Goal: Communication & Community: Answer question/provide support

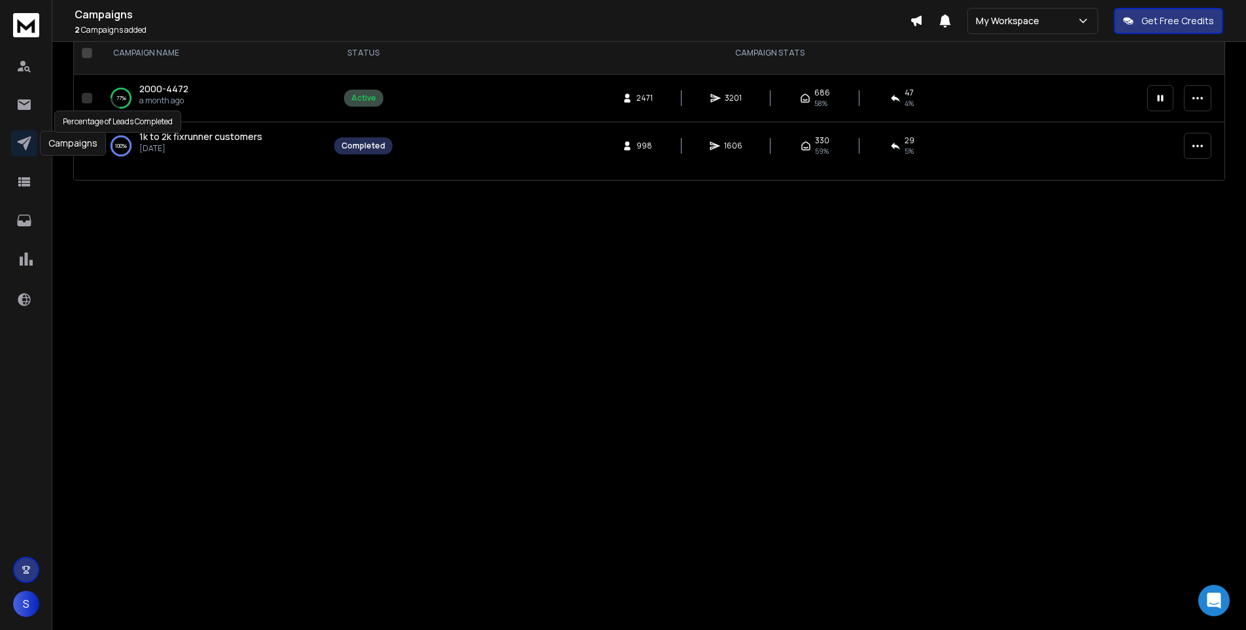
scroll to position [68, 0]
click at [29, 219] on icon at bounding box center [24, 221] width 14 height 12
click at [22, 183] on icon at bounding box center [24, 182] width 16 height 16
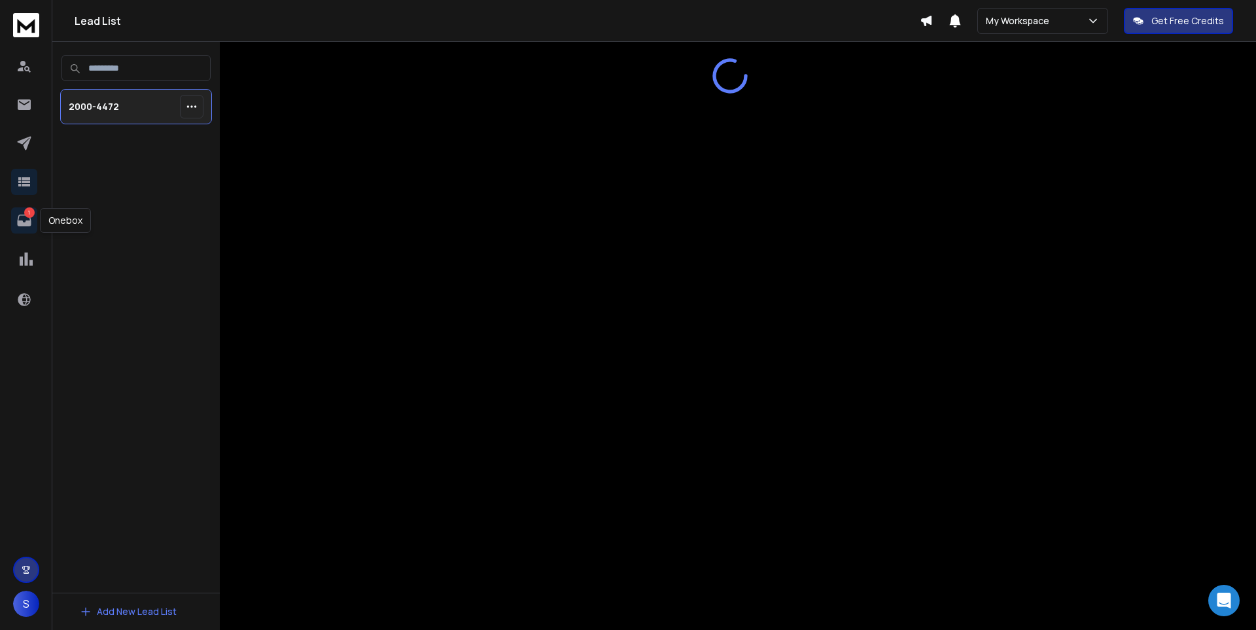
click at [26, 214] on p "1" at bounding box center [29, 212] width 10 height 10
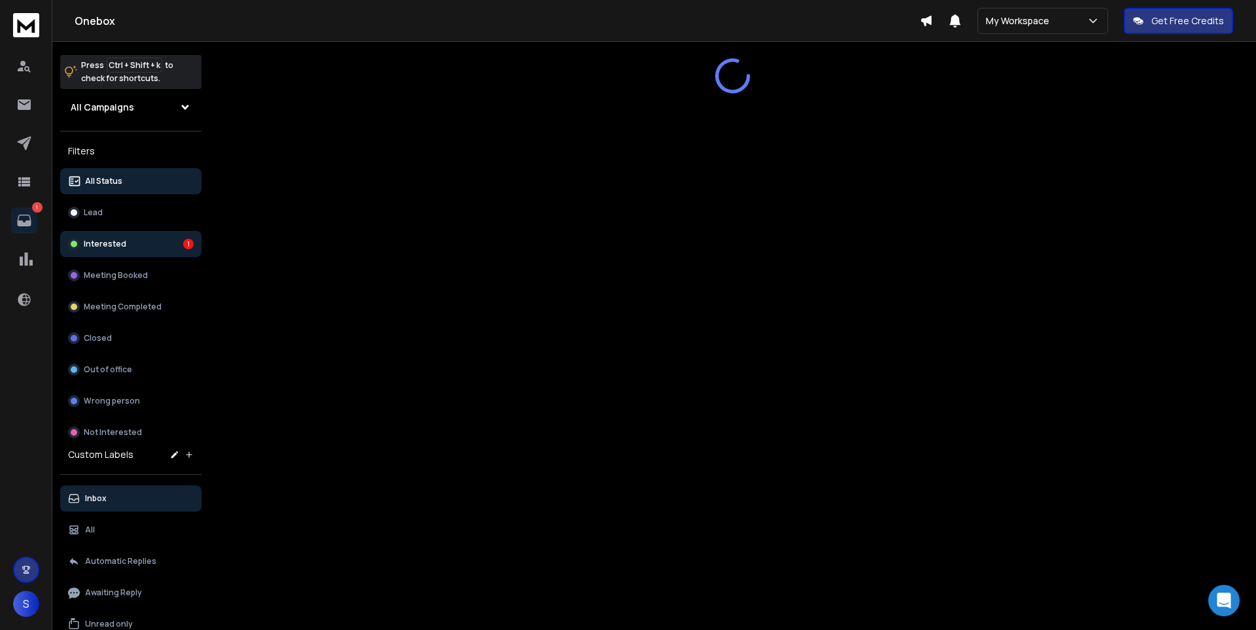
click at [124, 251] on button "Interested 1" at bounding box center [130, 244] width 141 height 26
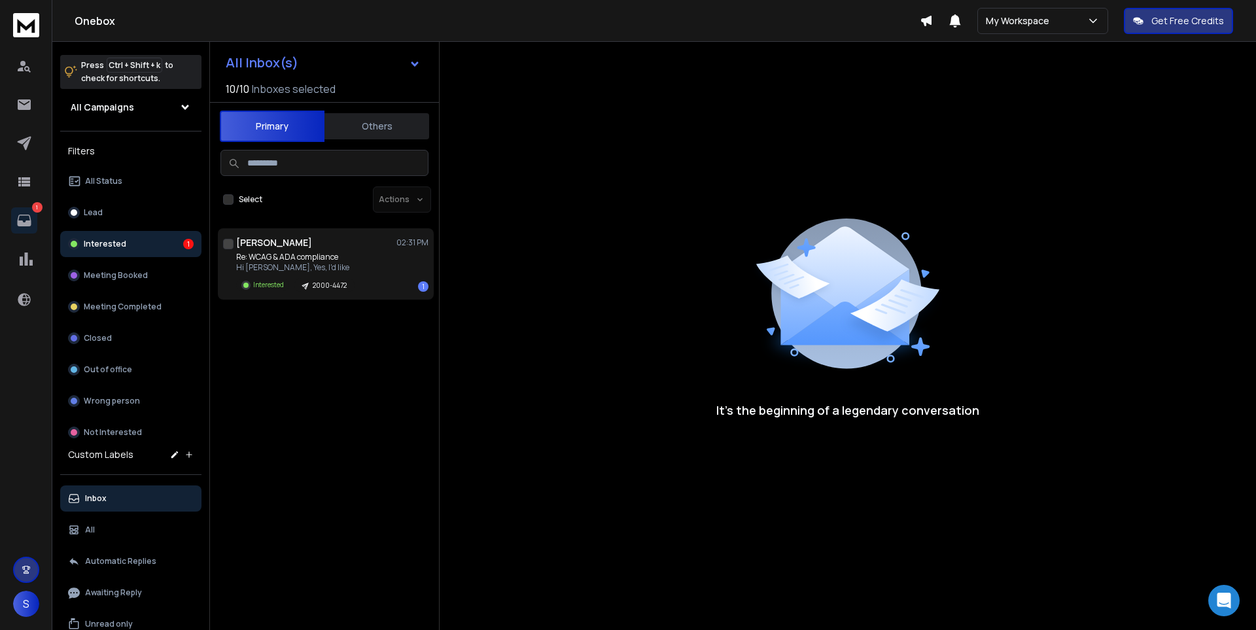
click at [328, 263] on p "Hi [PERSON_NAME], Yes, I'd like" at bounding box center [295, 267] width 118 height 10
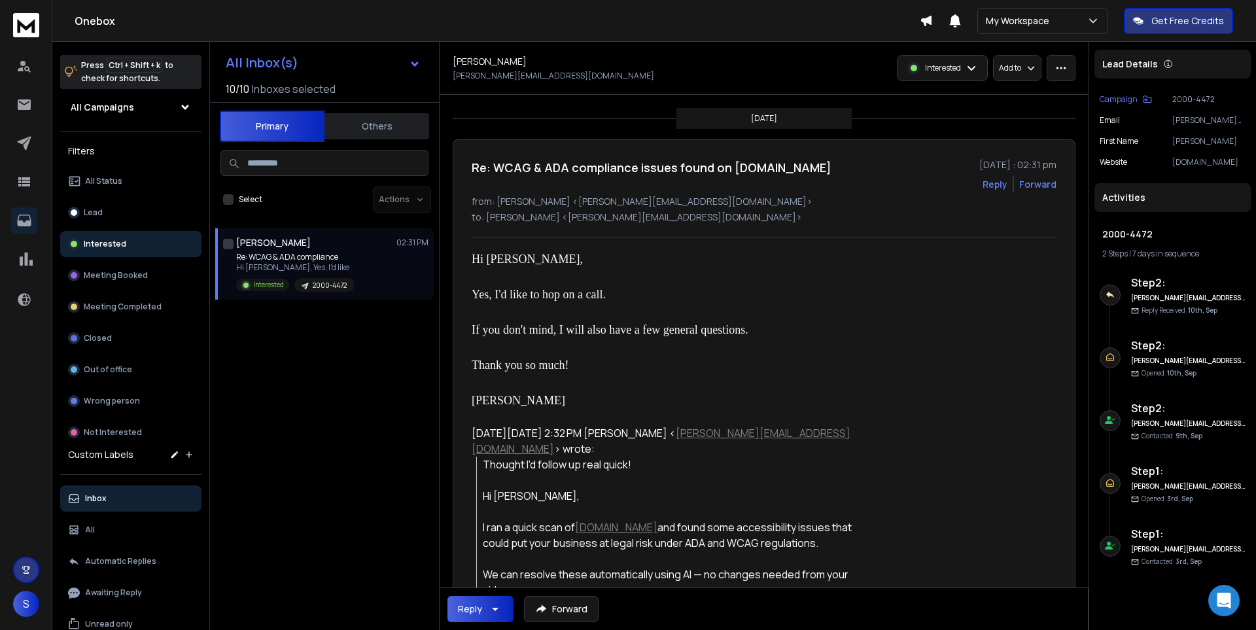
drag, startPoint x: 720, startPoint y: 165, endPoint x: 856, endPoint y: 168, distance: 136.1
click at [832, 168] on h1 "Re: WCAG & ADA compliance issues found on [DOMAIN_NAME]" at bounding box center [652, 167] width 360 height 18
copy h1 "[DOMAIN_NAME]"
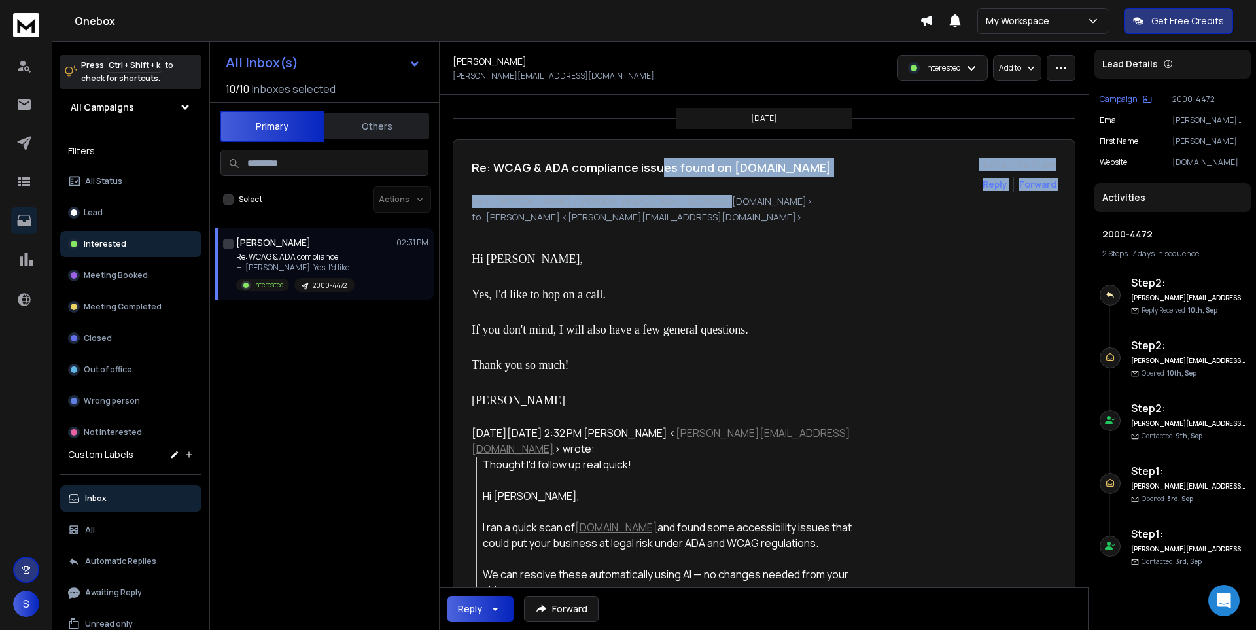
drag, startPoint x: 654, startPoint y: 168, endPoint x: 730, endPoint y: 209, distance: 86.0
click at [729, 207] on div "Re: WCAG & ADA compliance issues found on [DOMAIN_NAME] [DATE] : 02:31 pm Reply…" at bounding box center [764, 190] width 585 height 65
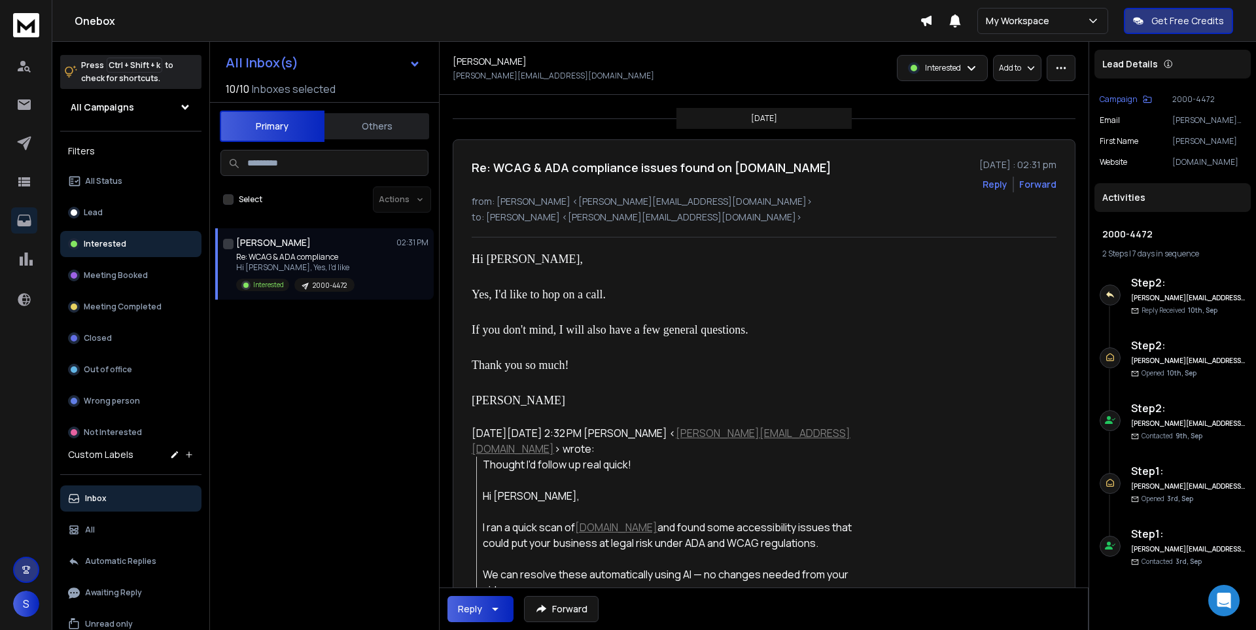
click at [992, 187] on button "Reply" at bounding box center [995, 184] width 25 height 13
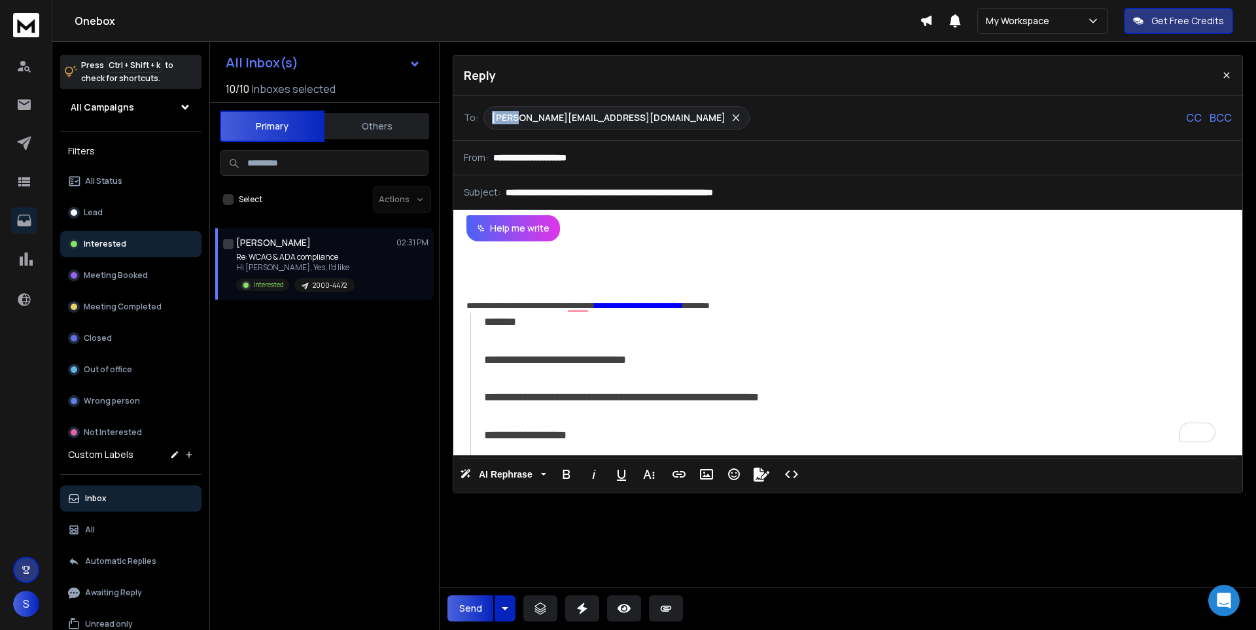
drag, startPoint x: 491, startPoint y: 114, endPoint x: 512, endPoint y: 116, distance: 21.0
click at [512, 116] on p "lydia@hiddengemprofiles.com" at bounding box center [609, 117] width 234 height 13
copy p "lydia"
click at [478, 258] on div "To enrich screen reader interactions, please activate Accessibility in Grammarl…" at bounding box center [847, 261] width 763 height 14
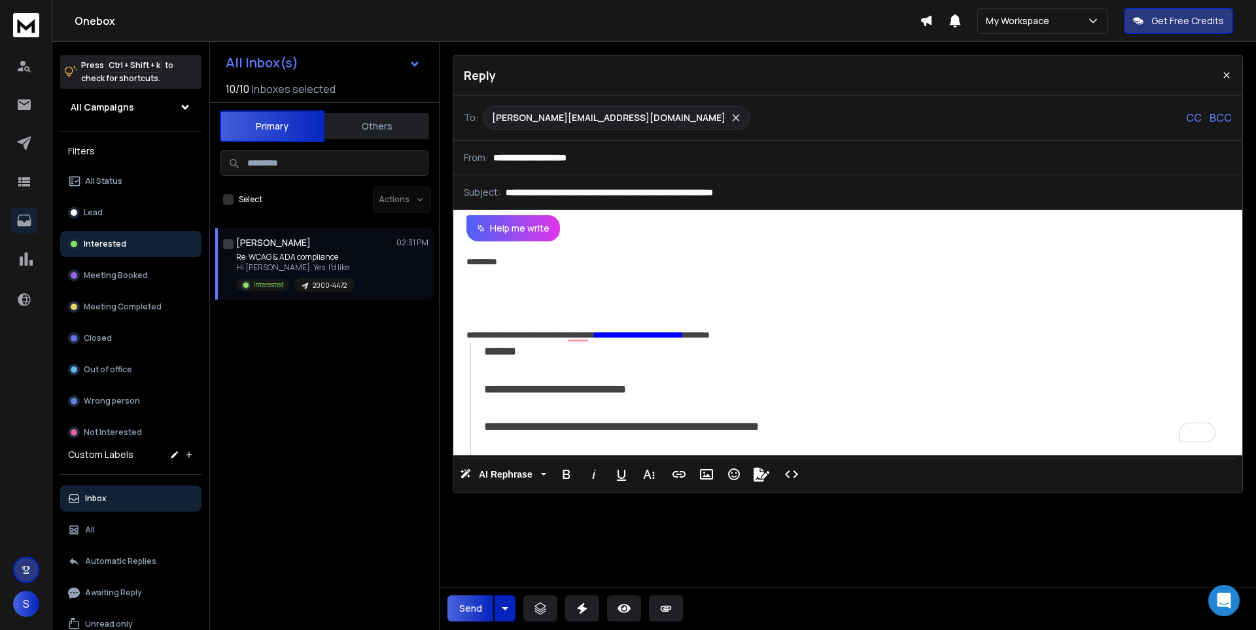
click at [513, 260] on div "*********" at bounding box center [840, 261] width 749 height 14
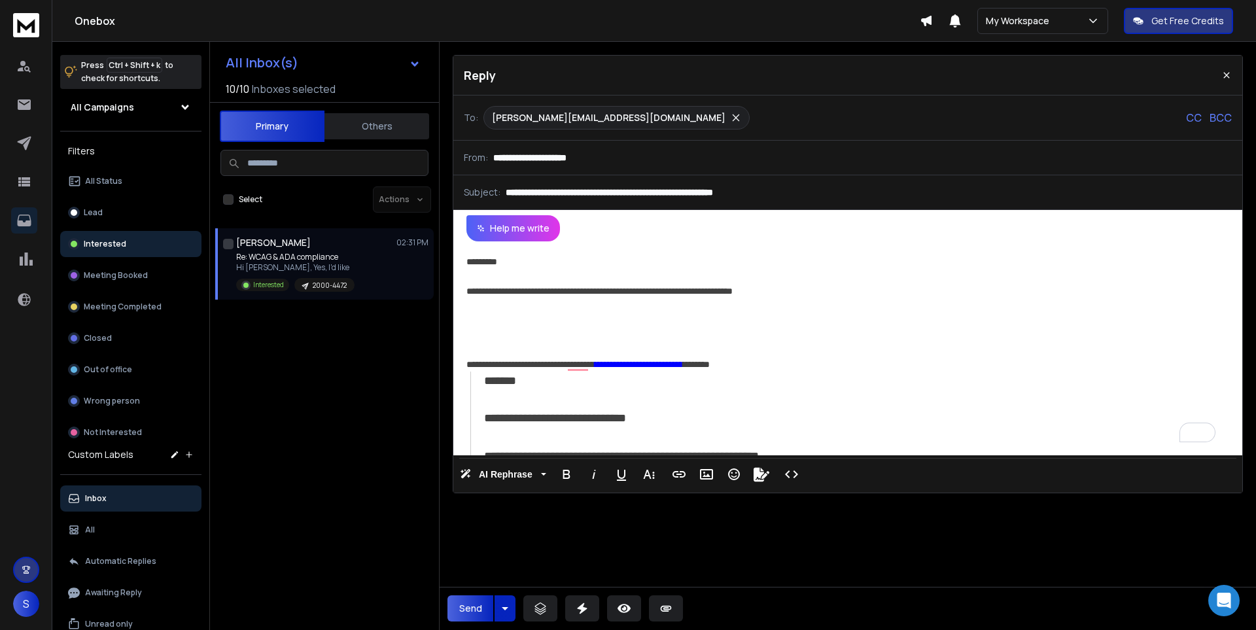
click at [801, 289] on div "**********" at bounding box center [840, 291] width 749 height 14
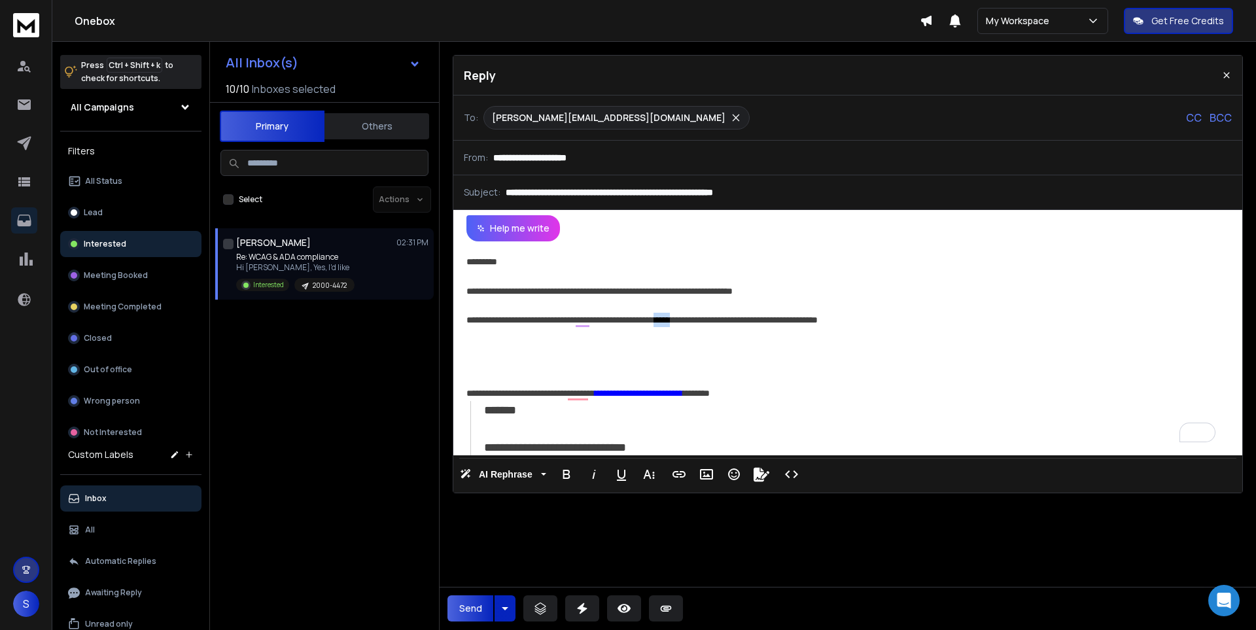
drag, startPoint x: 703, startPoint y: 319, endPoint x: 688, endPoint y: 319, distance: 15.7
click at [688, 319] on div "**********" at bounding box center [840, 320] width 749 height 14
click at [710, 345] on div "To enrich screen reader interactions, please activate Accessibility in Grammarl…" at bounding box center [847, 349] width 763 height 14
click at [906, 321] on div "**********" at bounding box center [840, 320] width 749 height 14
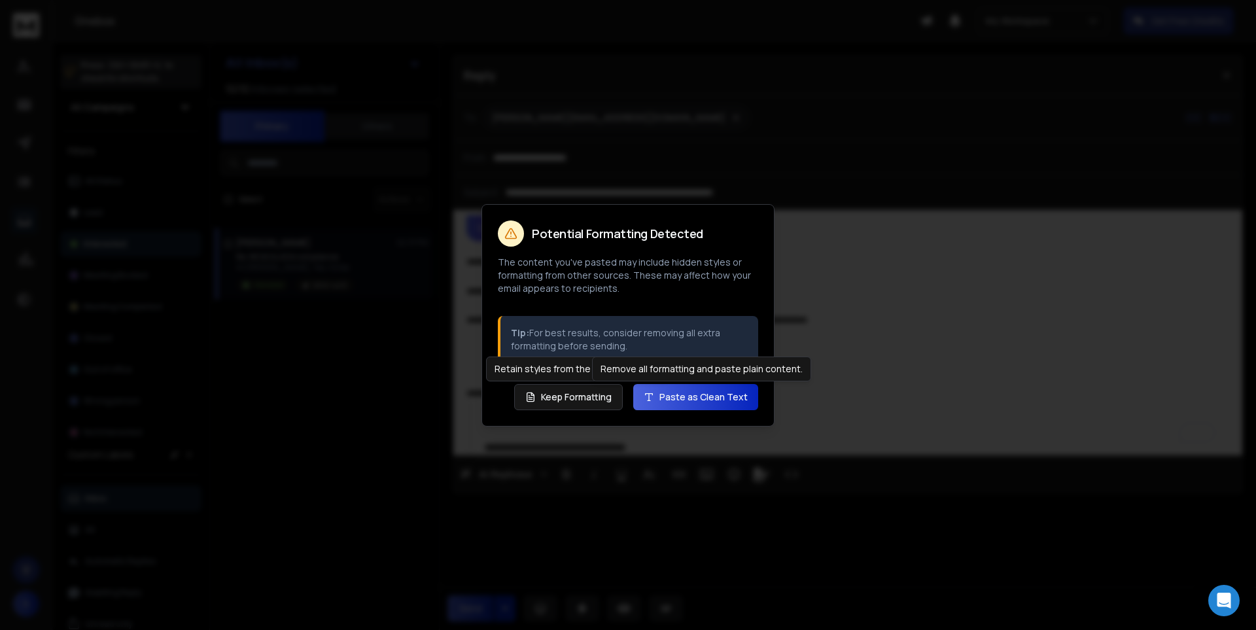
click at [687, 405] on button "Paste as Clean Text" at bounding box center [695, 397] width 125 height 26
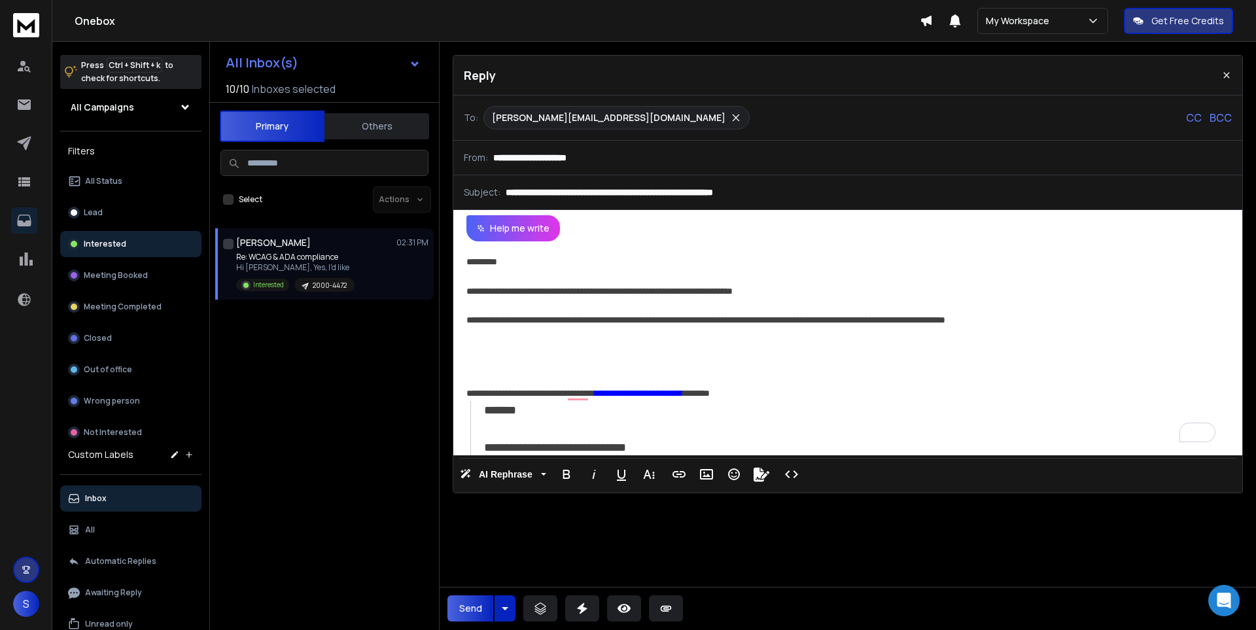
click at [471, 351] on div "To enrich screen reader interactions, please activate Accessibility in Grammarl…" at bounding box center [847, 349] width 763 height 14
click at [1040, 324] on div "**********" at bounding box center [840, 320] width 749 height 14
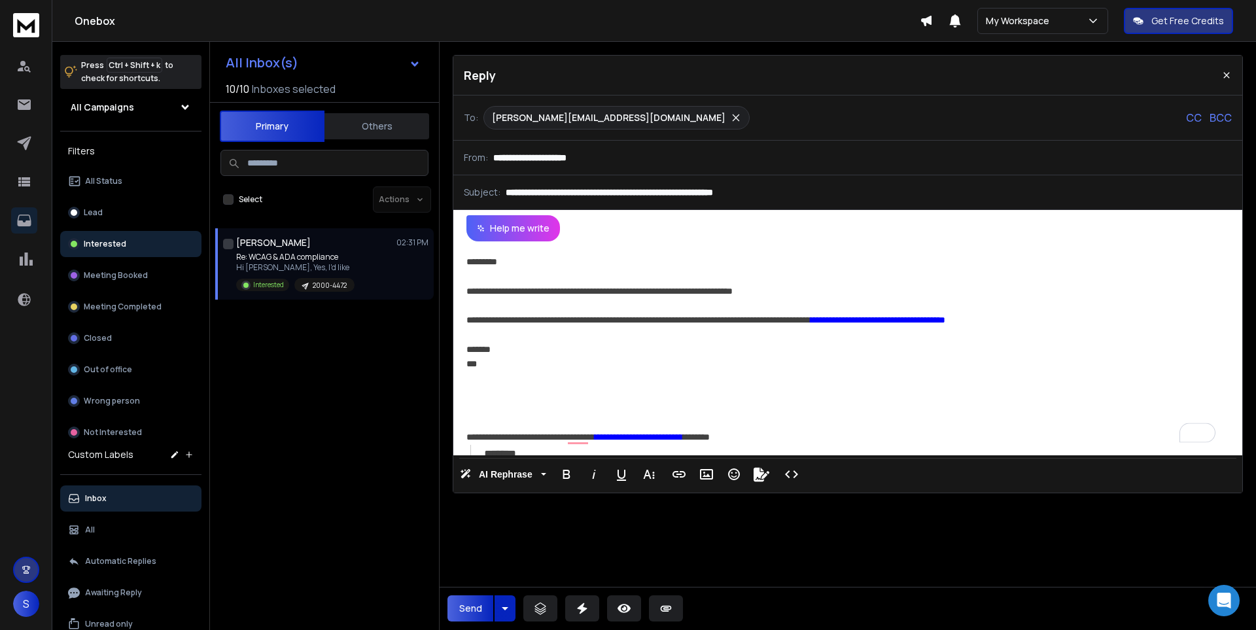
click at [472, 610] on button "Send" at bounding box center [470, 608] width 46 height 26
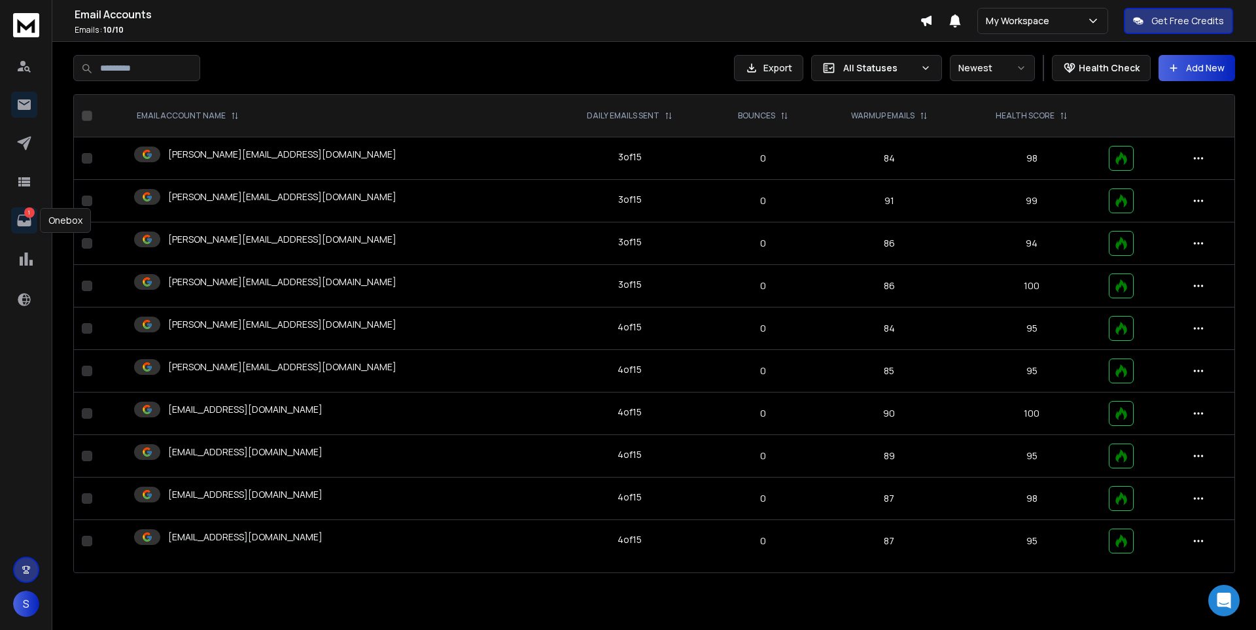
click at [19, 216] on icon at bounding box center [24, 221] width 14 height 12
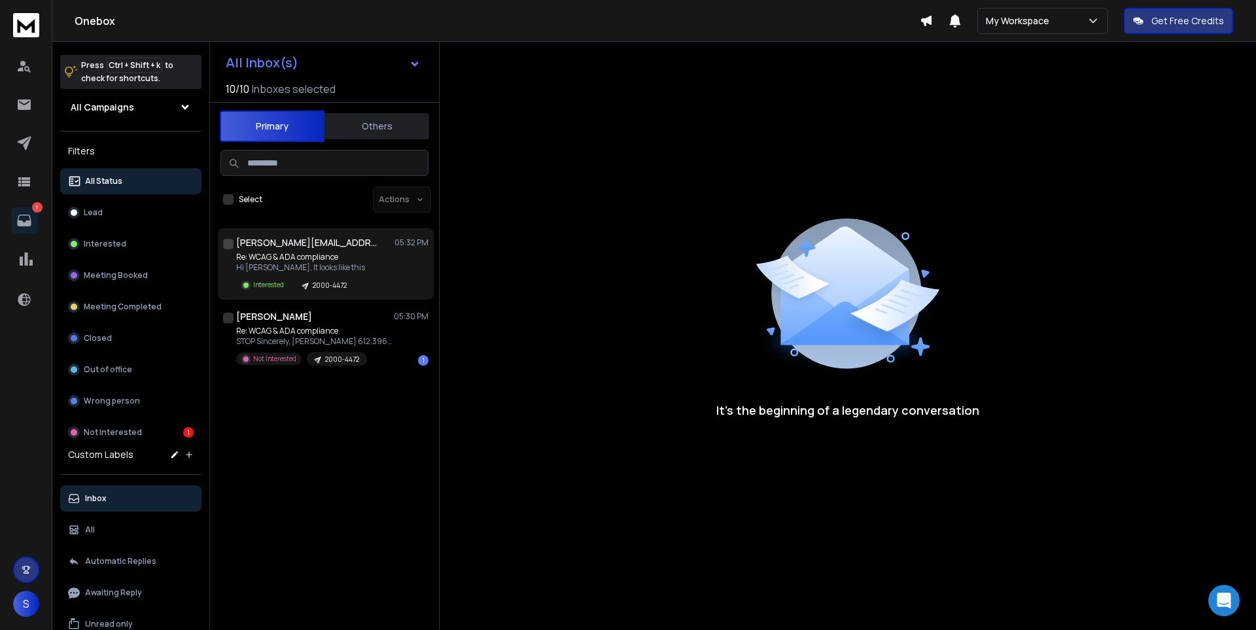
click at [350, 259] on p "Re: WCAG & ADA compliance" at bounding box center [300, 257] width 129 height 10
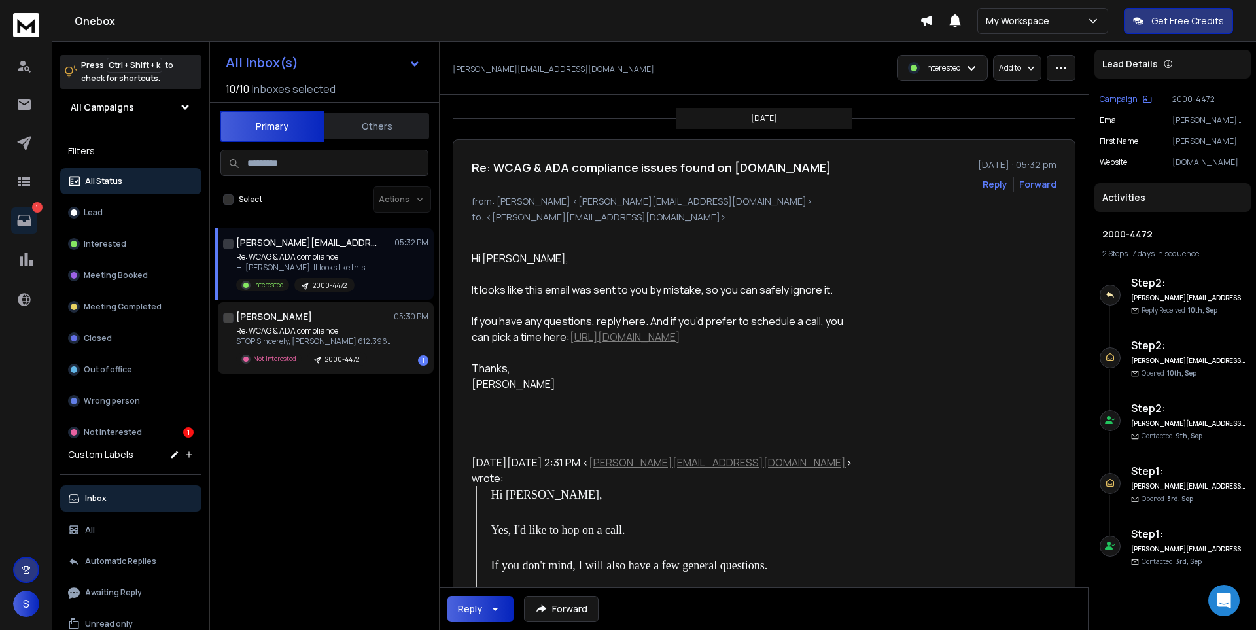
click at [328, 340] on p "STOP Sincerely, Elizabeth Walgrave 612.396.4354" at bounding box center [314, 341] width 157 height 10
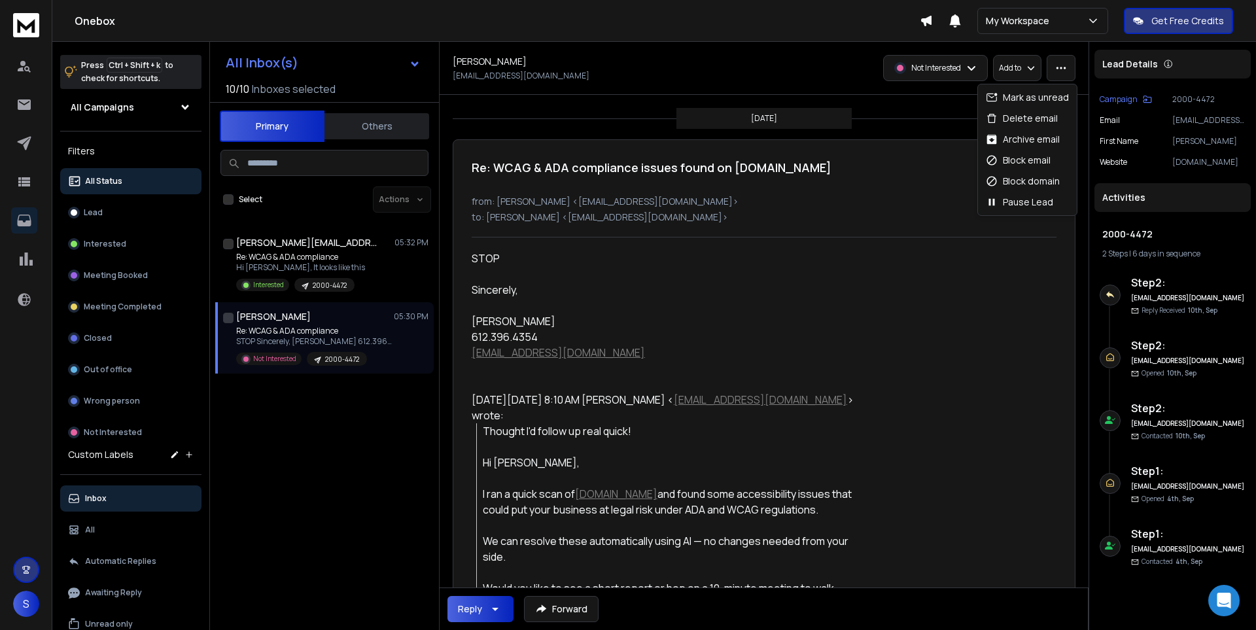
click at [1059, 64] on icon "button" at bounding box center [1061, 68] width 12 height 12
click at [1022, 157] on div "Block email" at bounding box center [1018, 160] width 65 height 13
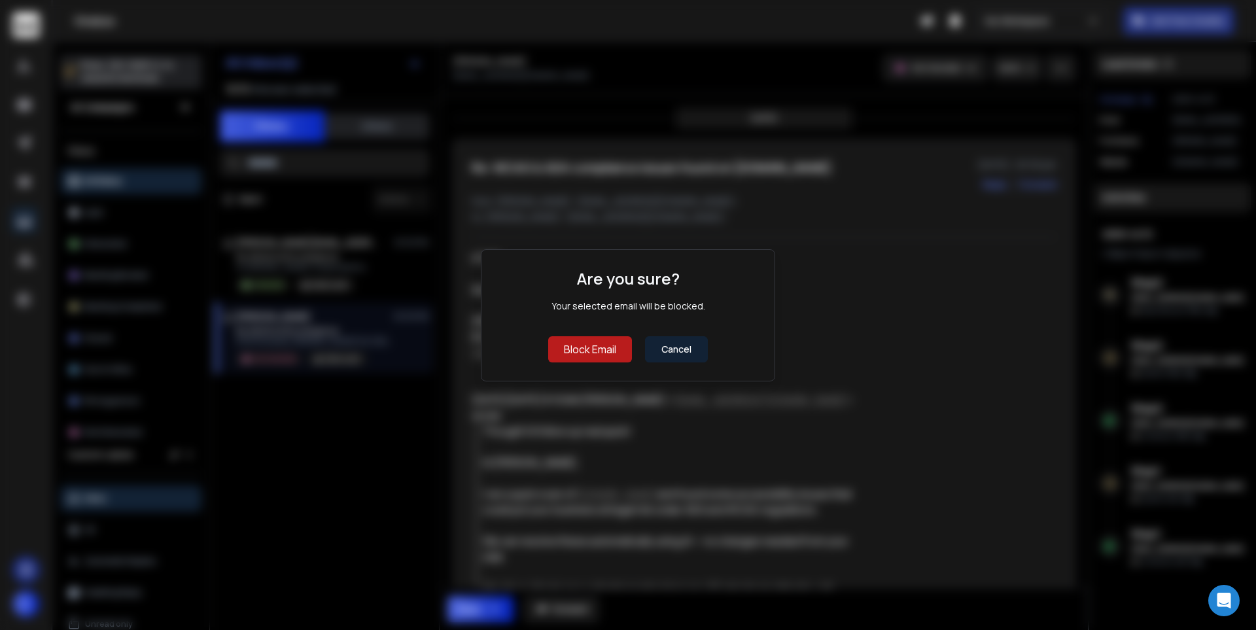
click at [584, 349] on button "Block Email" at bounding box center [590, 349] width 84 height 26
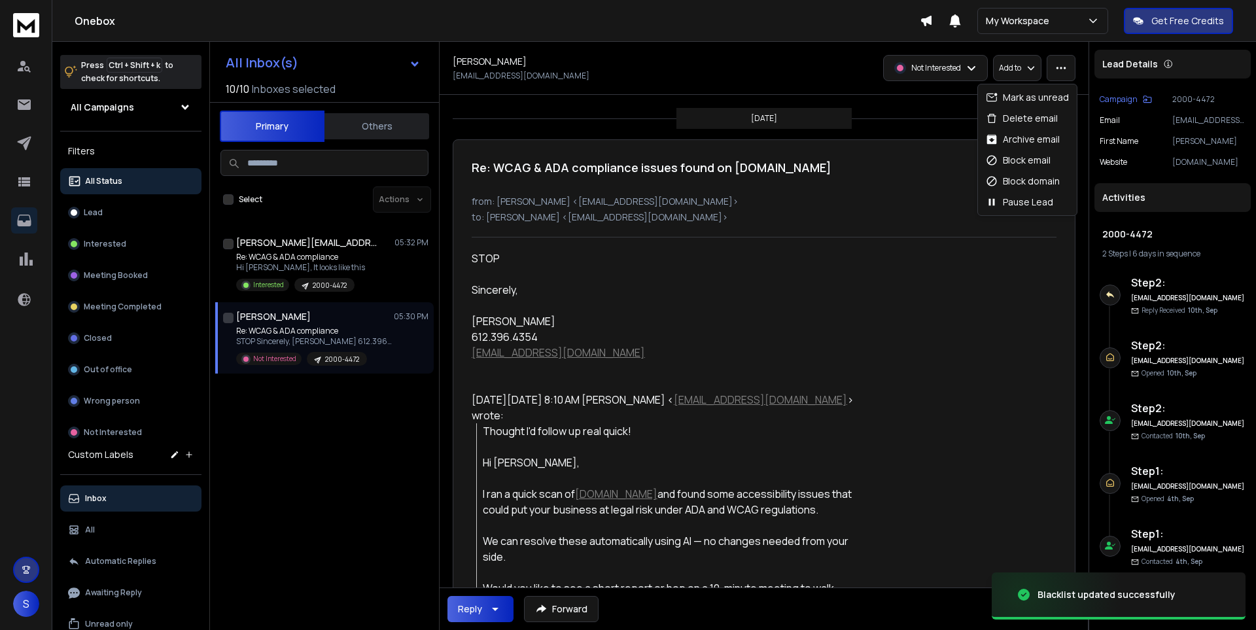
click at [1068, 71] on button "button" at bounding box center [1061, 68] width 29 height 26
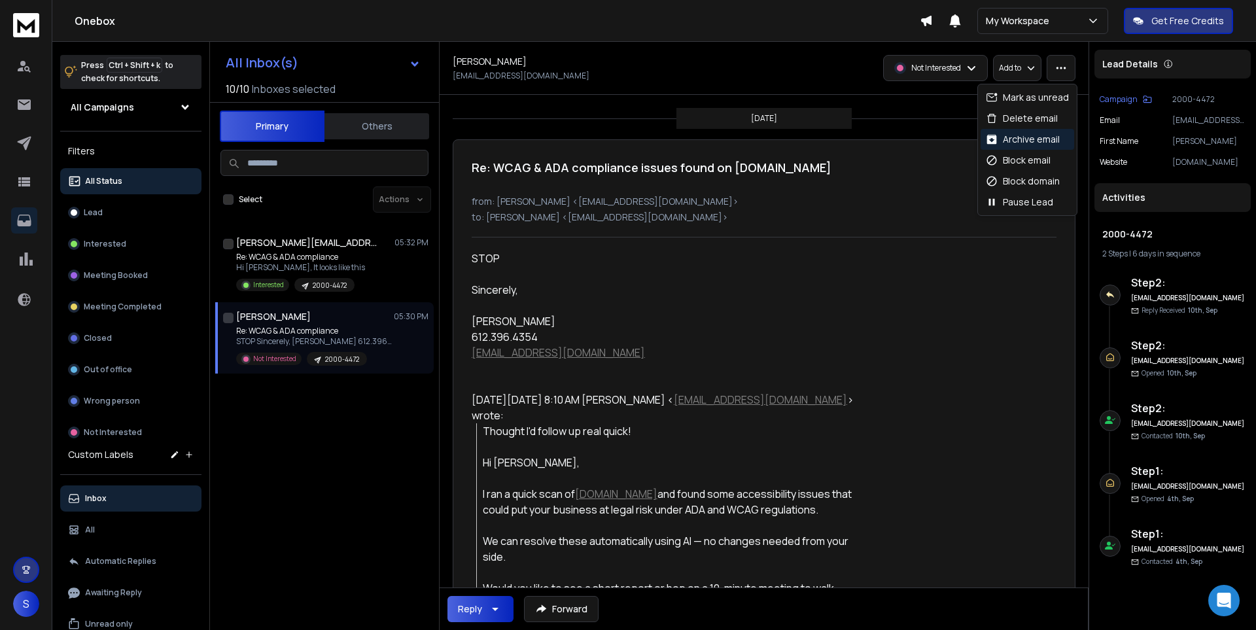
click at [1024, 140] on div "Archive email" at bounding box center [1023, 139] width 74 height 13
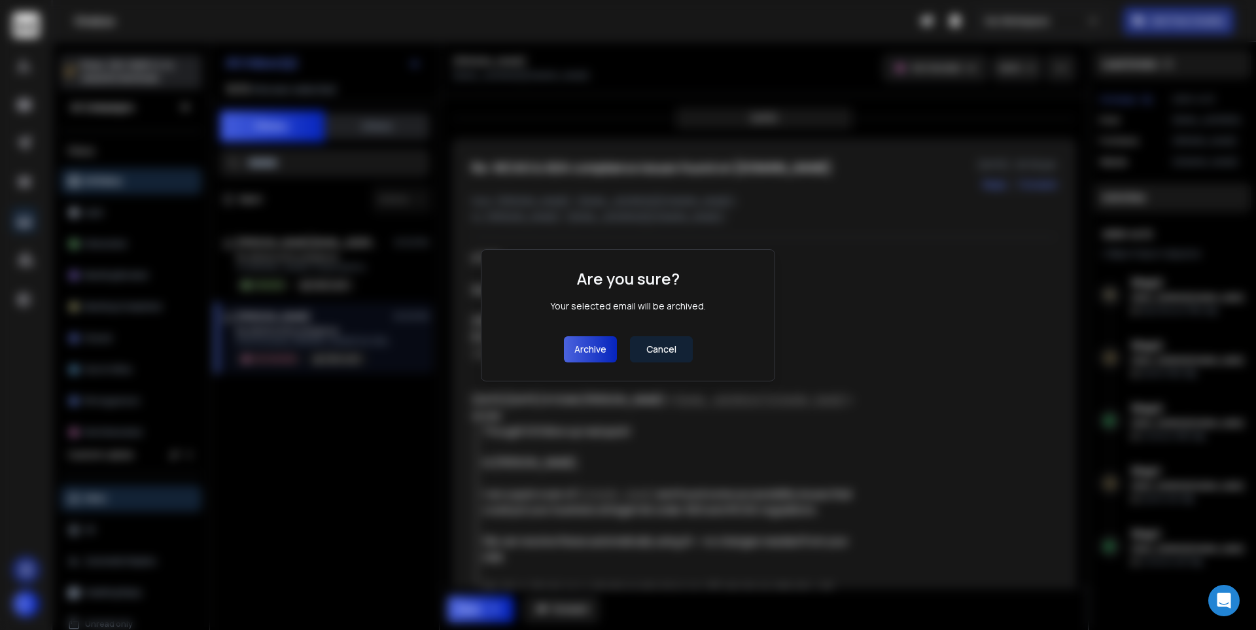
click at [588, 343] on p "archive" at bounding box center [590, 349] width 32 height 13
